Goal: Task Accomplishment & Management: Manage account settings

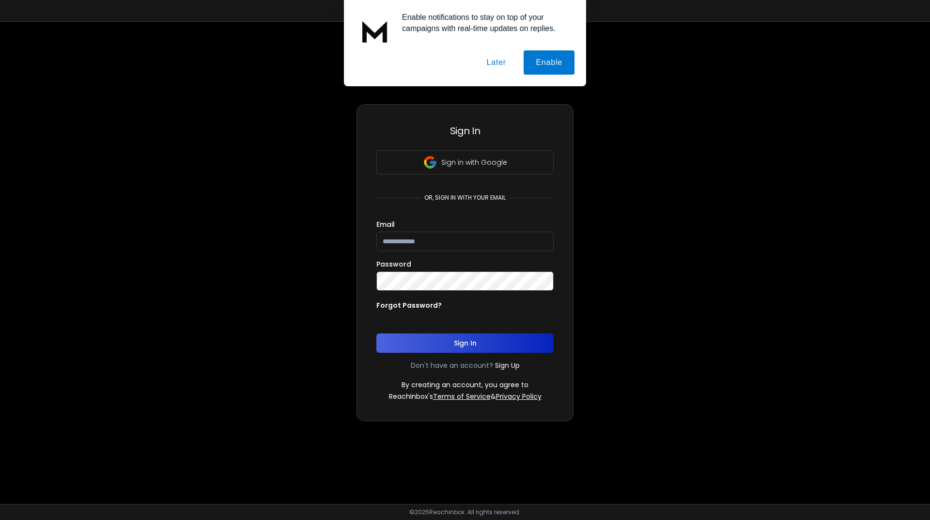
click at [438, 245] on input "email" at bounding box center [464, 240] width 177 height 19
paste input "**********"
type input "**********"
click at [499, 66] on button "Later" at bounding box center [496, 62] width 44 height 24
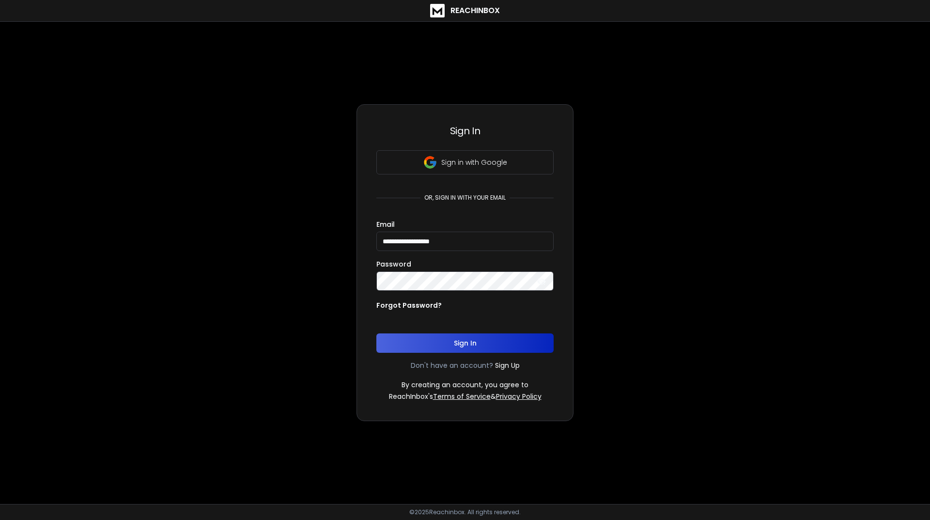
drag, startPoint x: 467, startPoint y: 332, endPoint x: 471, endPoint y: 348, distance: 16.0
click at [467, 333] on form "**********" at bounding box center [464, 287] width 177 height 132
click at [471, 348] on button "Sign In" at bounding box center [464, 342] width 177 height 19
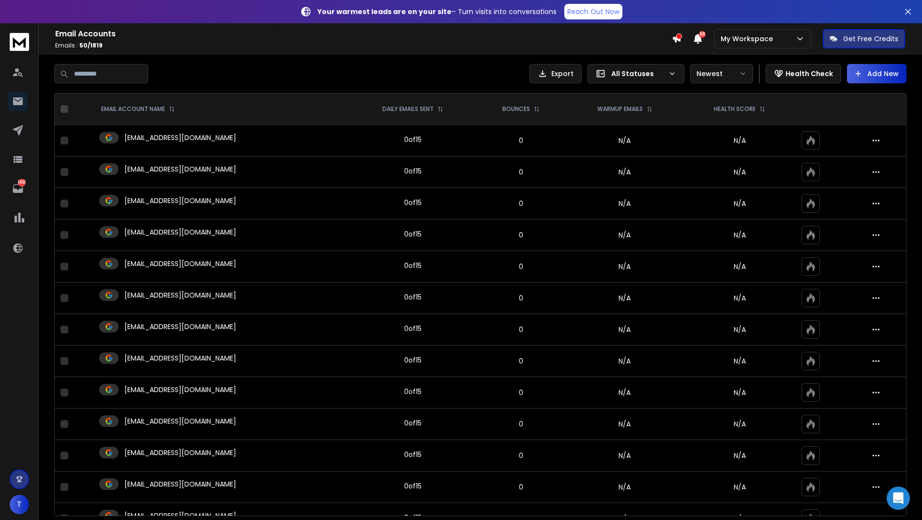
click at [880, 69] on button "Add New" at bounding box center [877, 73] width 60 height 19
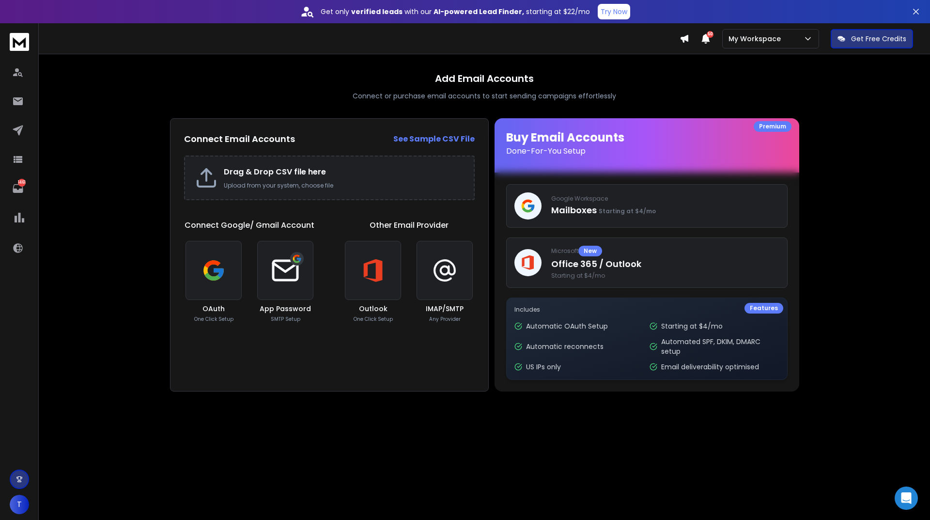
click at [208, 273] on icon at bounding box center [214, 270] width 20 height 20
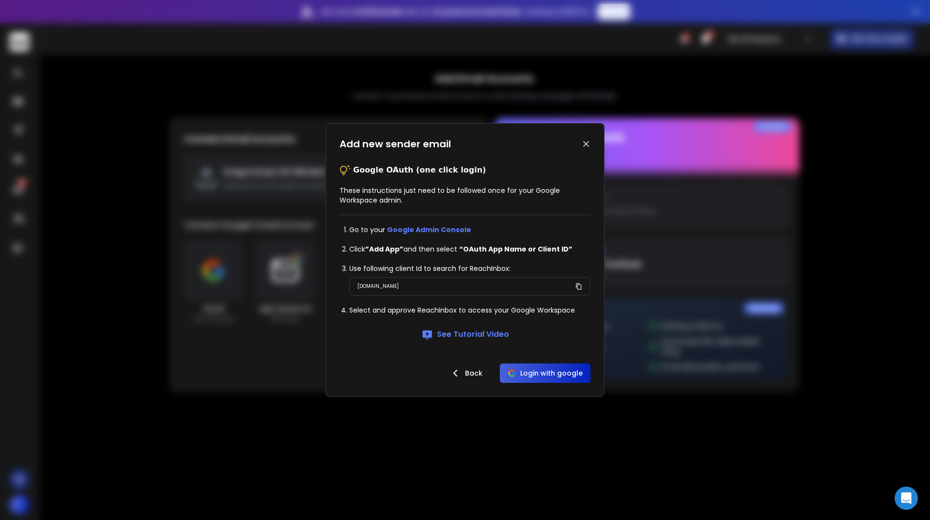
click at [546, 365] on button "Login with google" at bounding box center [545, 372] width 91 height 19
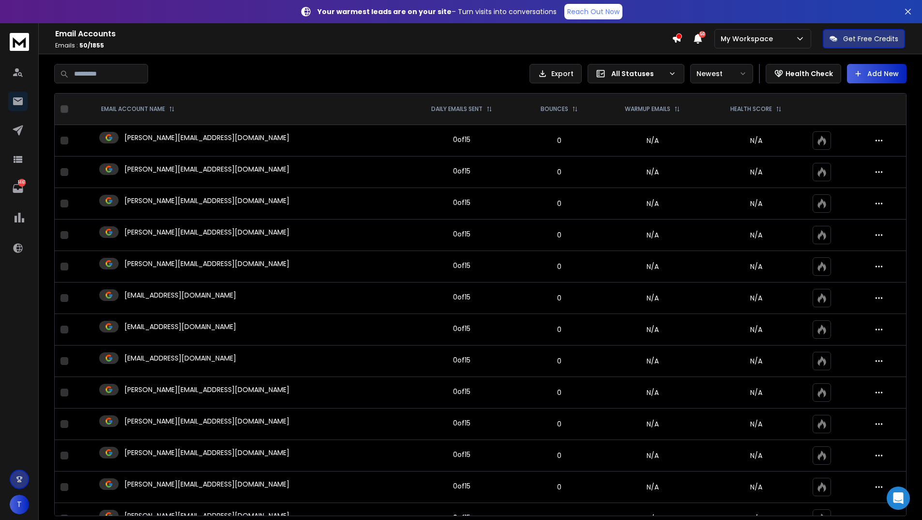
click at [875, 78] on button "Add New" at bounding box center [877, 73] width 60 height 19
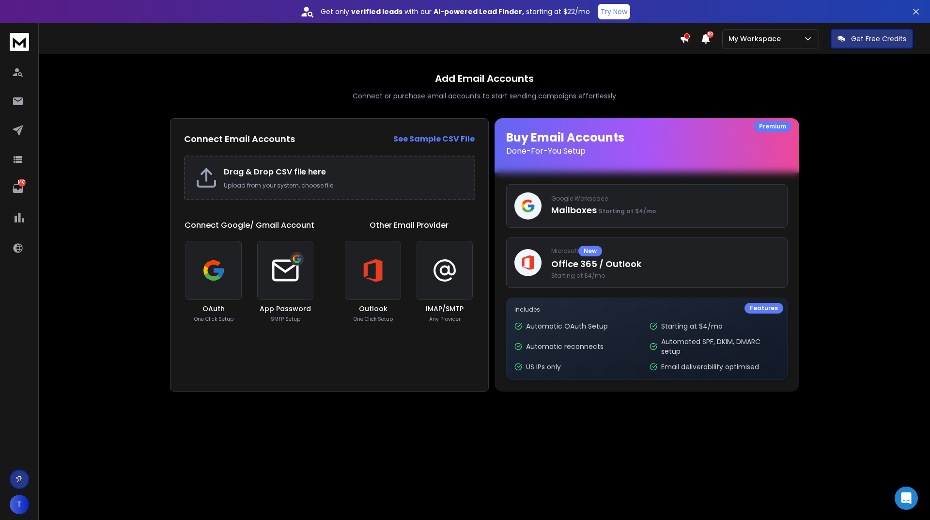
click at [226, 274] on icon at bounding box center [213, 270] width 24 height 29
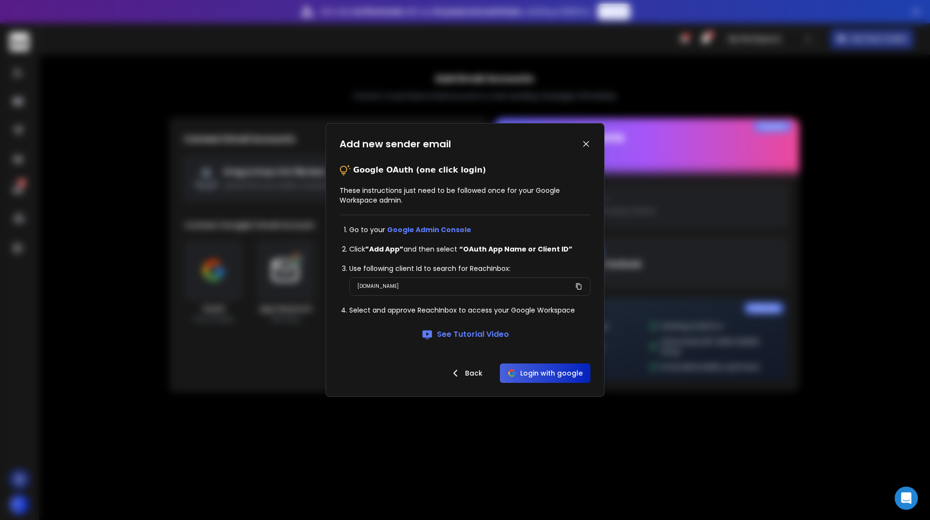
click at [522, 373] on button "Login with google" at bounding box center [545, 372] width 91 height 19
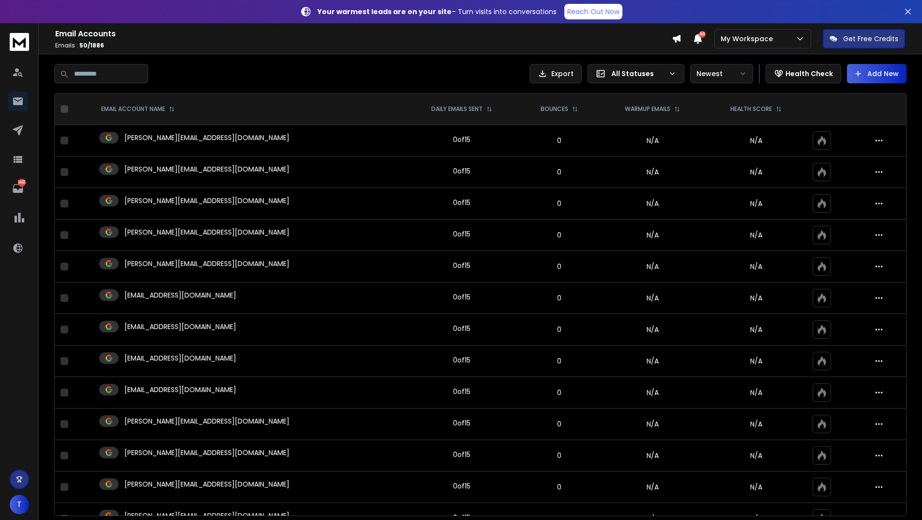
click at [879, 70] on button "Add New" at bounding box center [877, 73] width 60 height 19
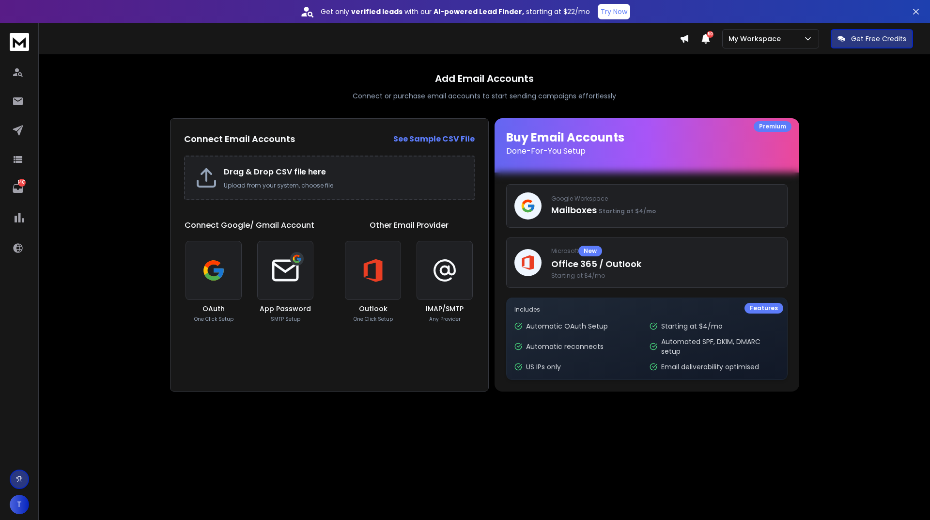
click at [214, 266] on icon at bounding box center [213, 270] width 24 height 29
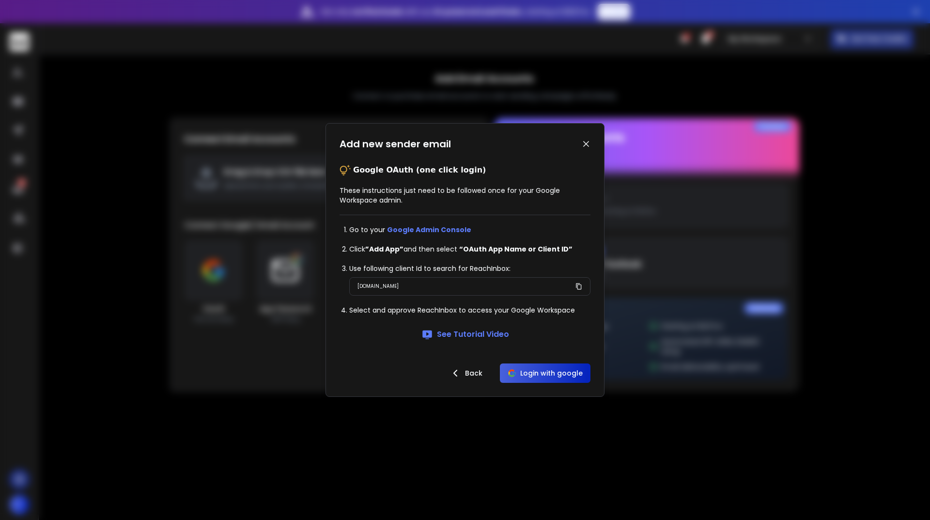
click at [542, 375] on button "Login with google" at bounding box center [545, 372] width 91 height 19
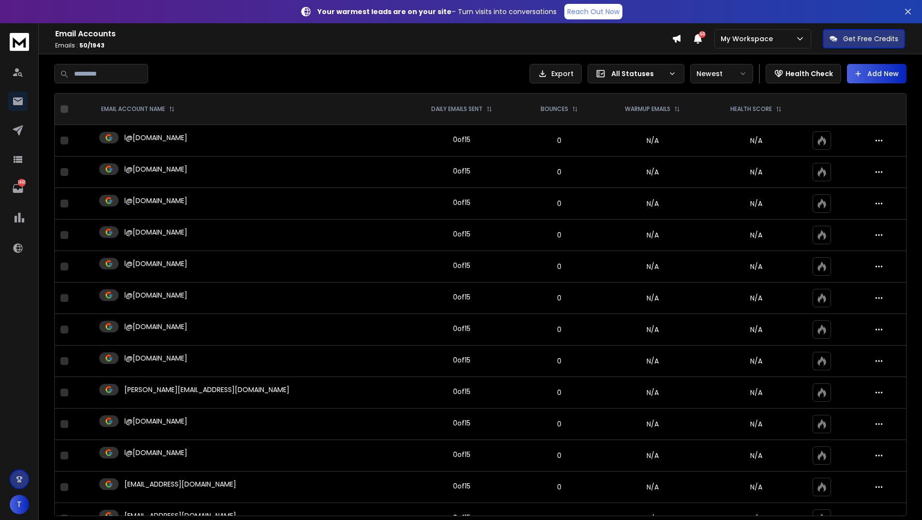
click at [862, 75] on icon at bounding box center [858, 73] width 7 height 7
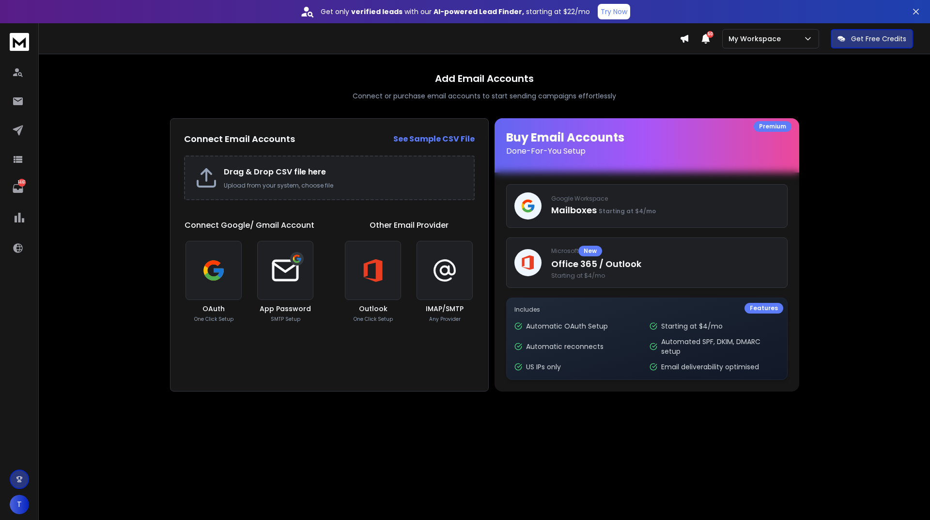
click at [225, 285] on div at bounding box center [213, 270] width 56 height 59
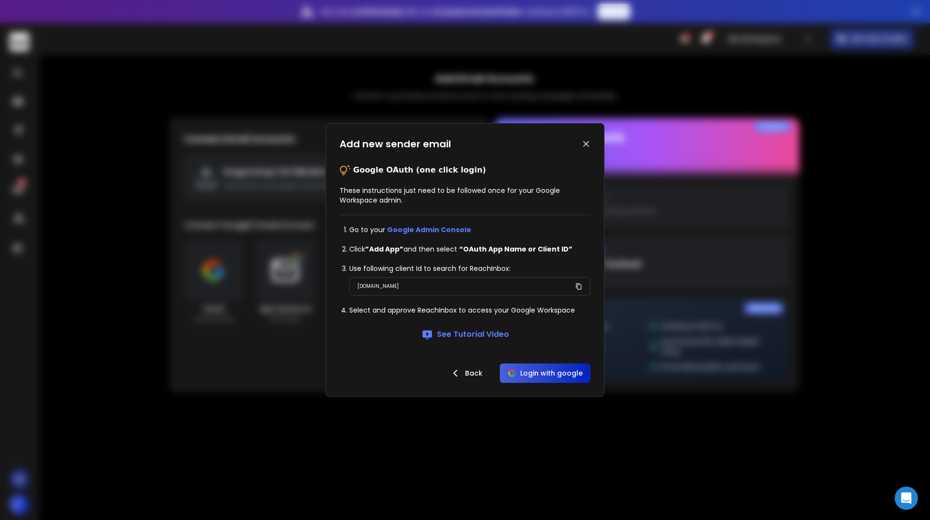
click at [522, 369] on button "Login with google" at bounding box center [545, 372] width 91 height 19
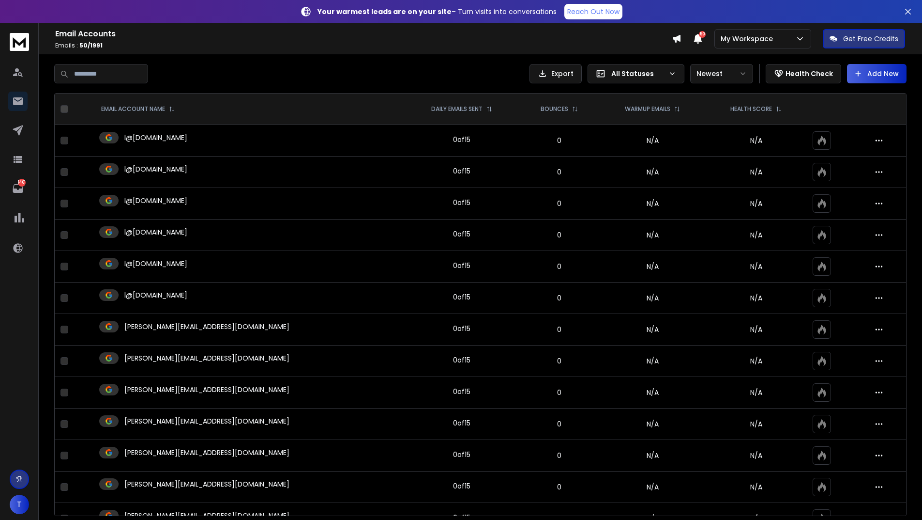
click at [874, 80] on button "Add New" at bounding box center [877, 73] width 60 height 19
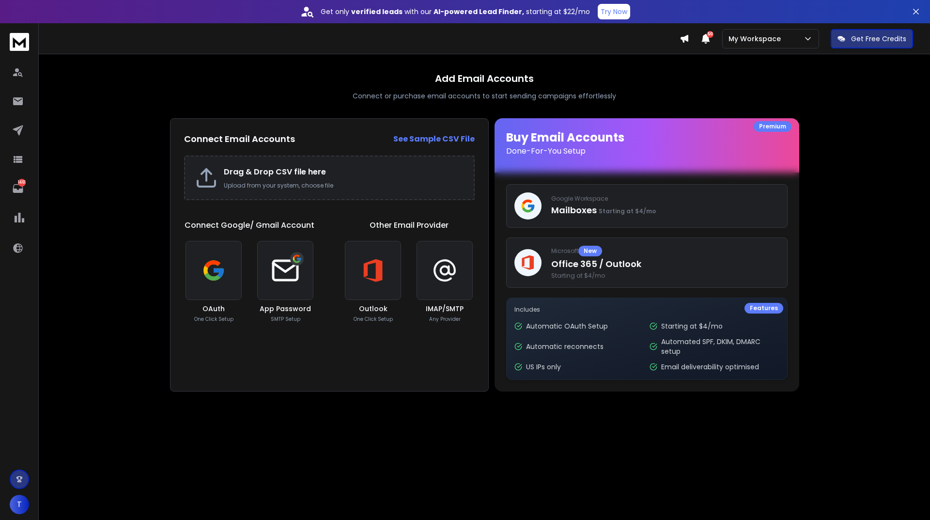
click at [224, 270] on icon at bounding box center [219, 273] width 10 height 10
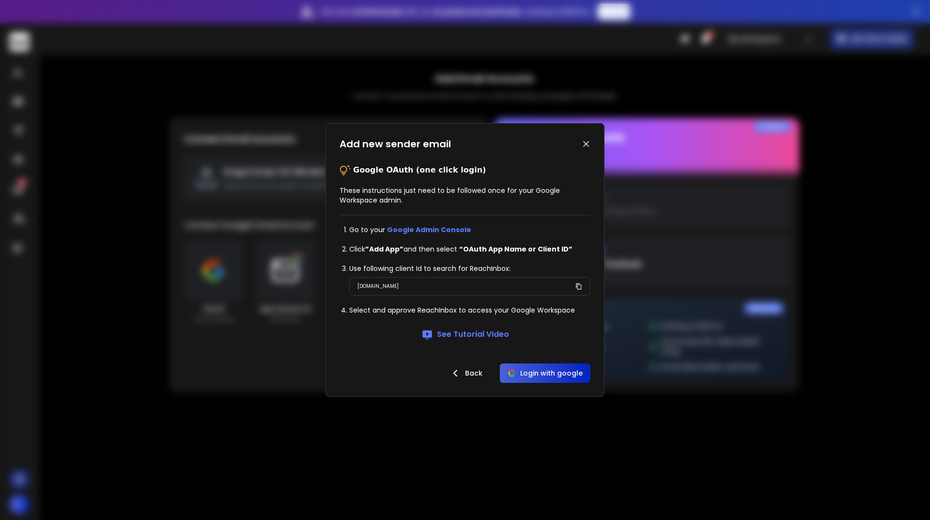
click at [563, 371] on button "Login with google" at bounding box center [545, 372] width 91 height 19
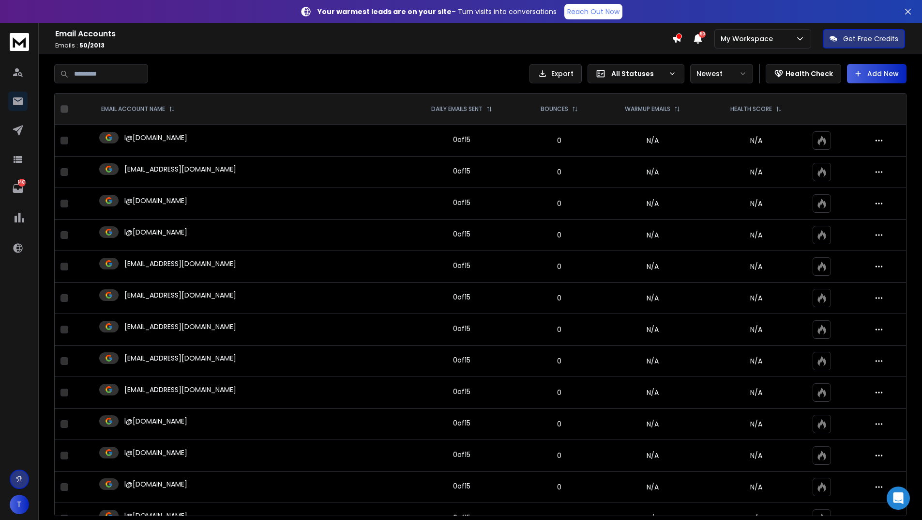
click at [864, 72] on button "Add New" at bounding box center [877, 73] width 60 height 19
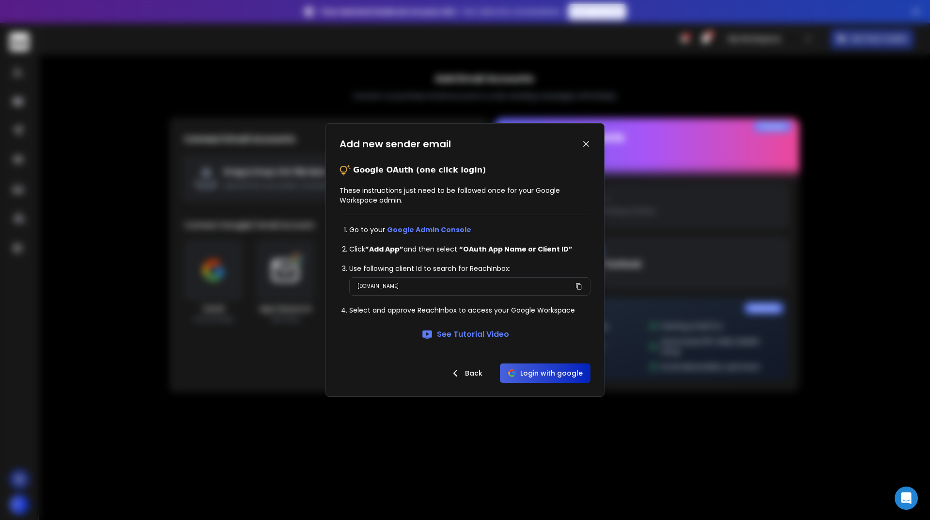
click at [568, 376] on button "Login with google" at bounding box center [545, 372] width 91 height 19
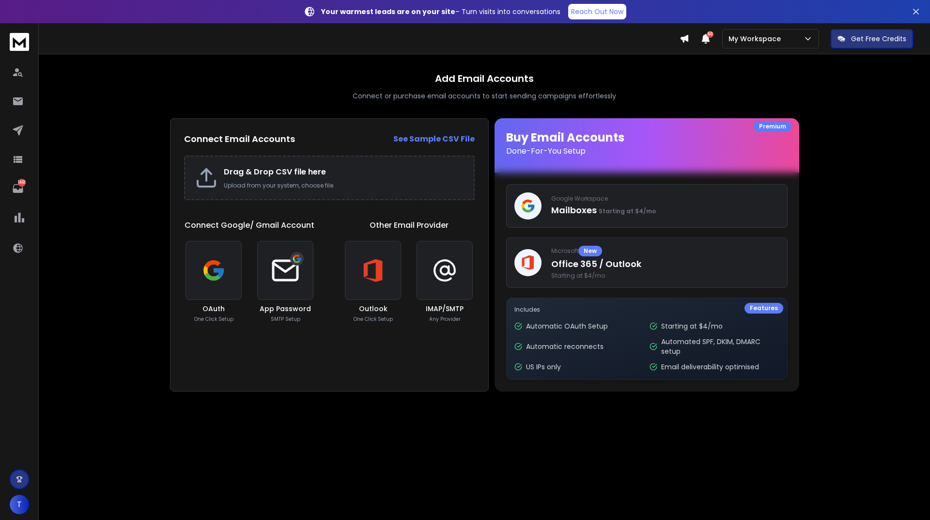
click at [220, 274] on icon at bounding box center [219, 273] width 10 height 10
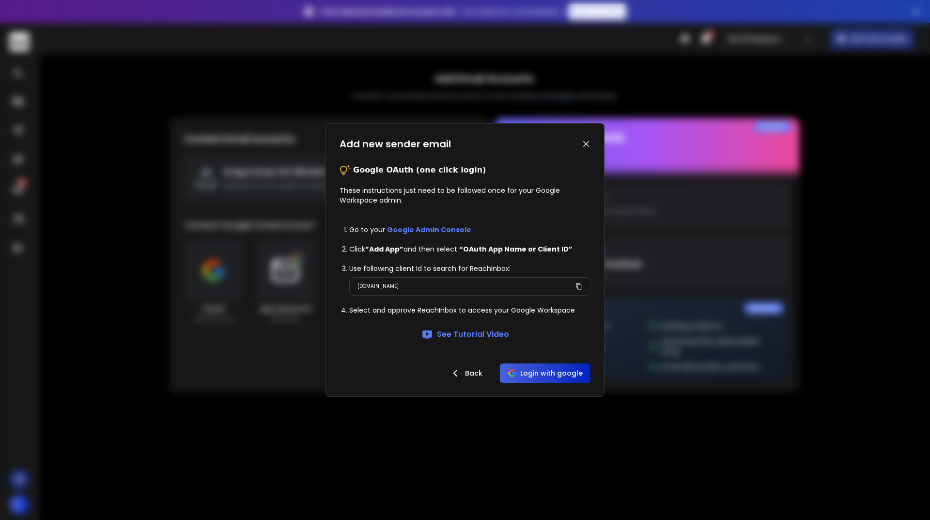
click at [522, 366] on button "Login with google" at bounding box center [545, 372] width 91 height 19
